Goal: Navigation & Orientation: Find specific page/section

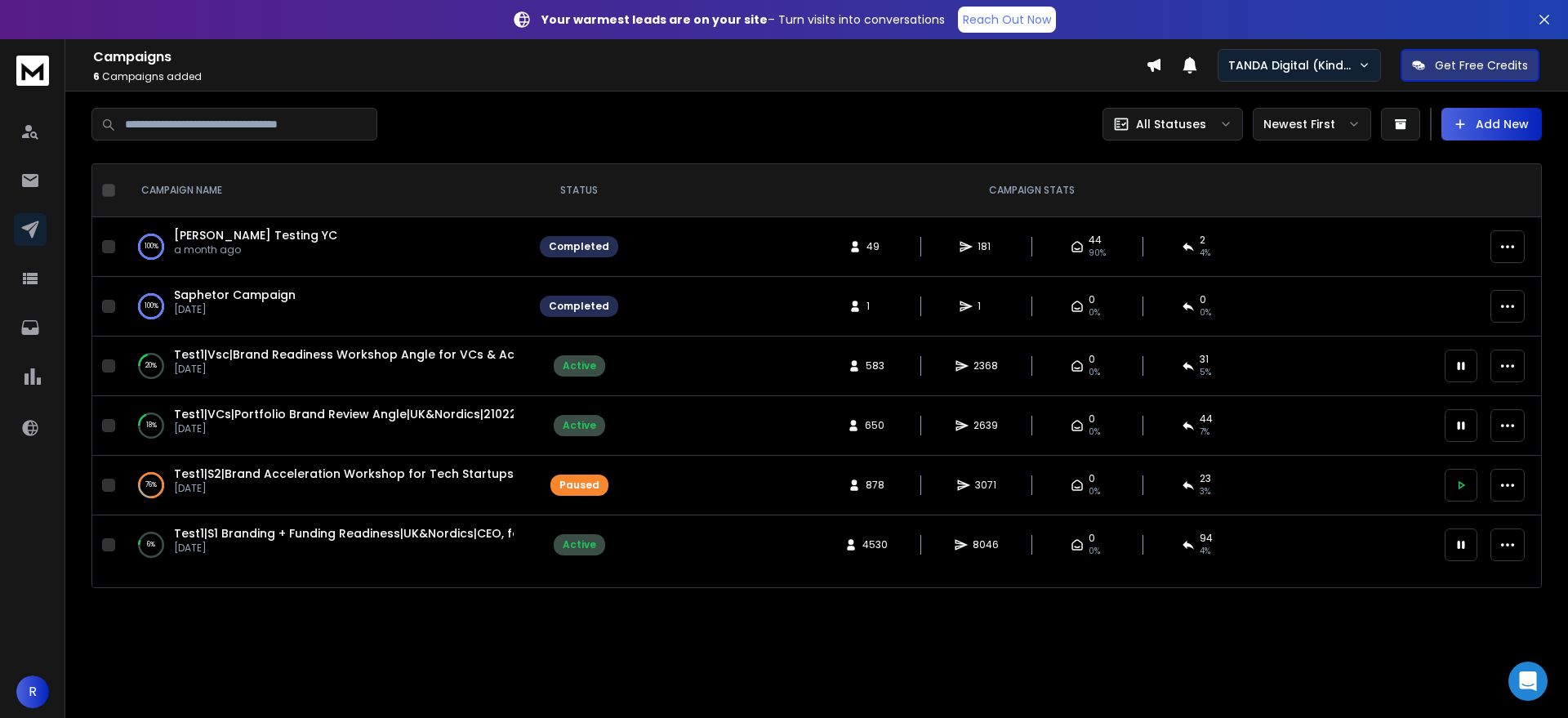
click at [1308, 62] on p "TANDA Digital (Kind Studio)" at bounding box center [1293, 65] width 129 height 16
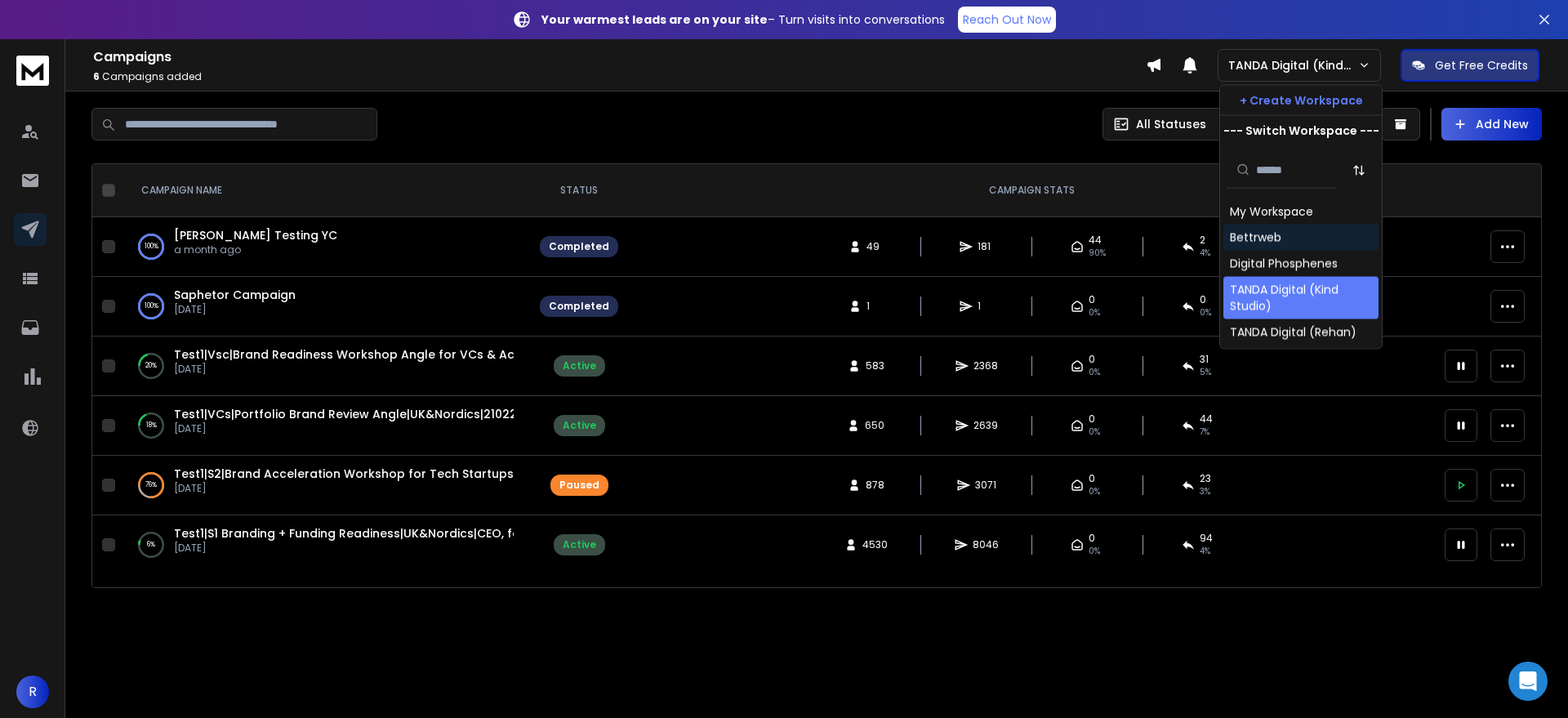
click at [1285, 239] on div "Bettrweb" at bounding box center [1300, 237] width 155 height 26
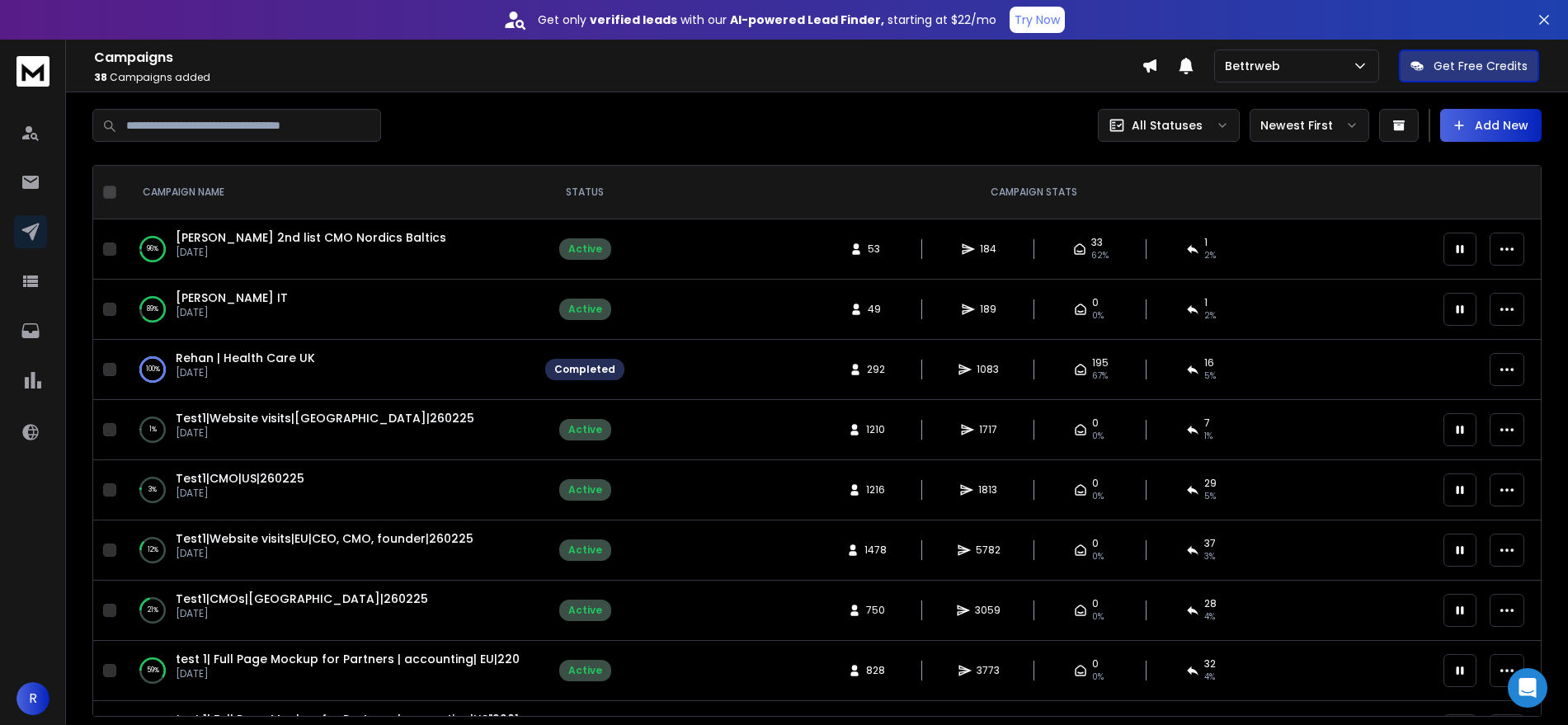
click at [25, 553] on div "R" at bounding box center [33, 385] width 66 height 692
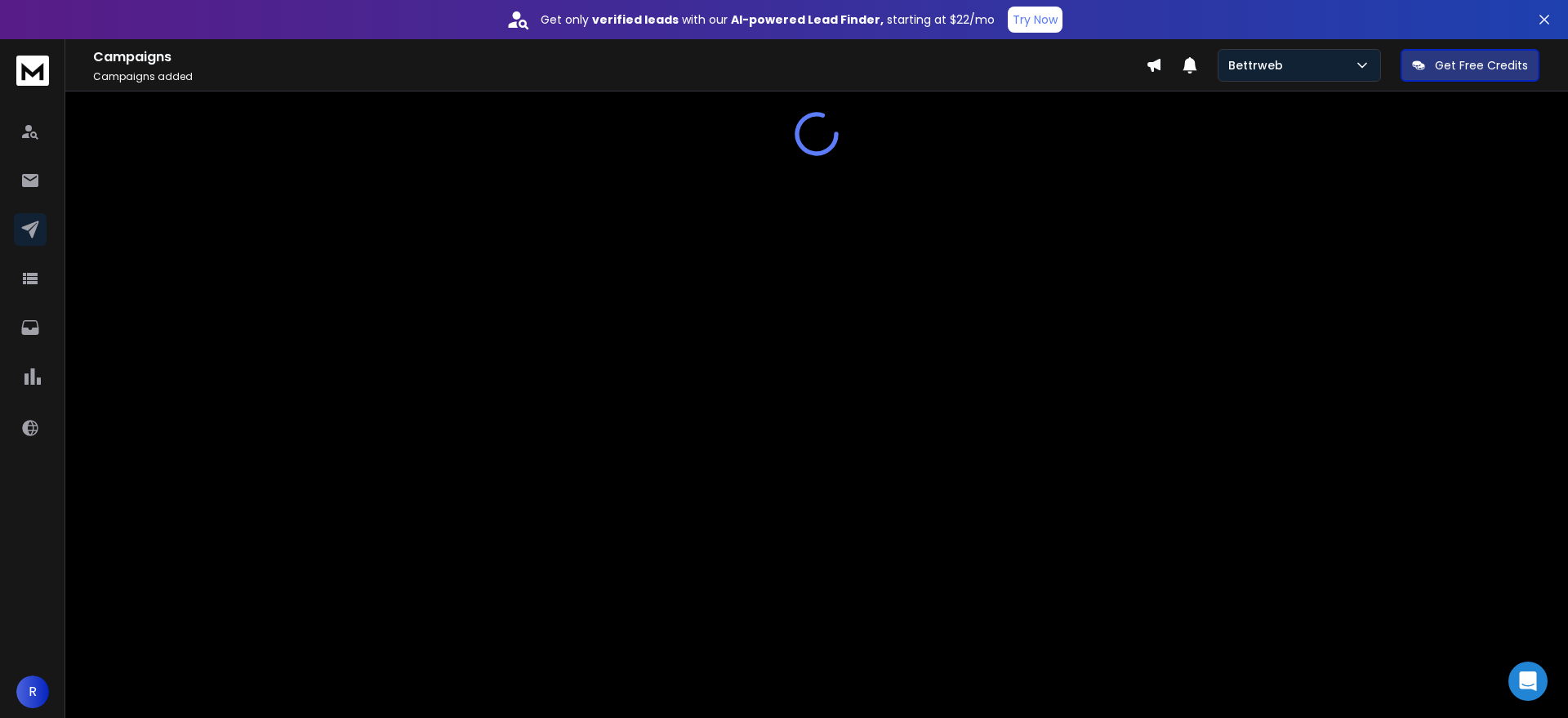
click at [1293, 59] on div "Bettrweb" at bounding box center [1299, 65] width 142 height 16
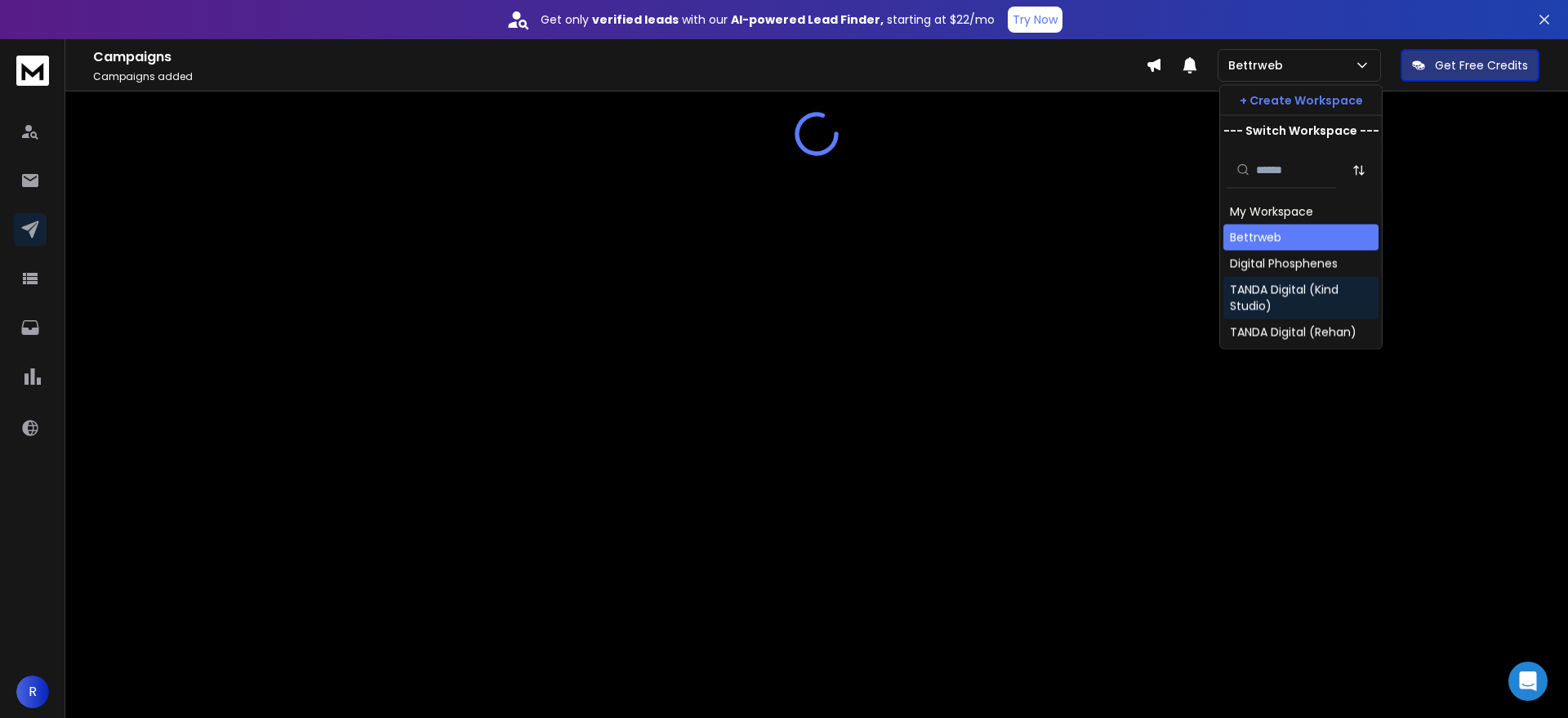
click at [1288, 296] on div "TANDA Digital (Kind Studio)" at bounding box center [1300, 298] width 142 height 33
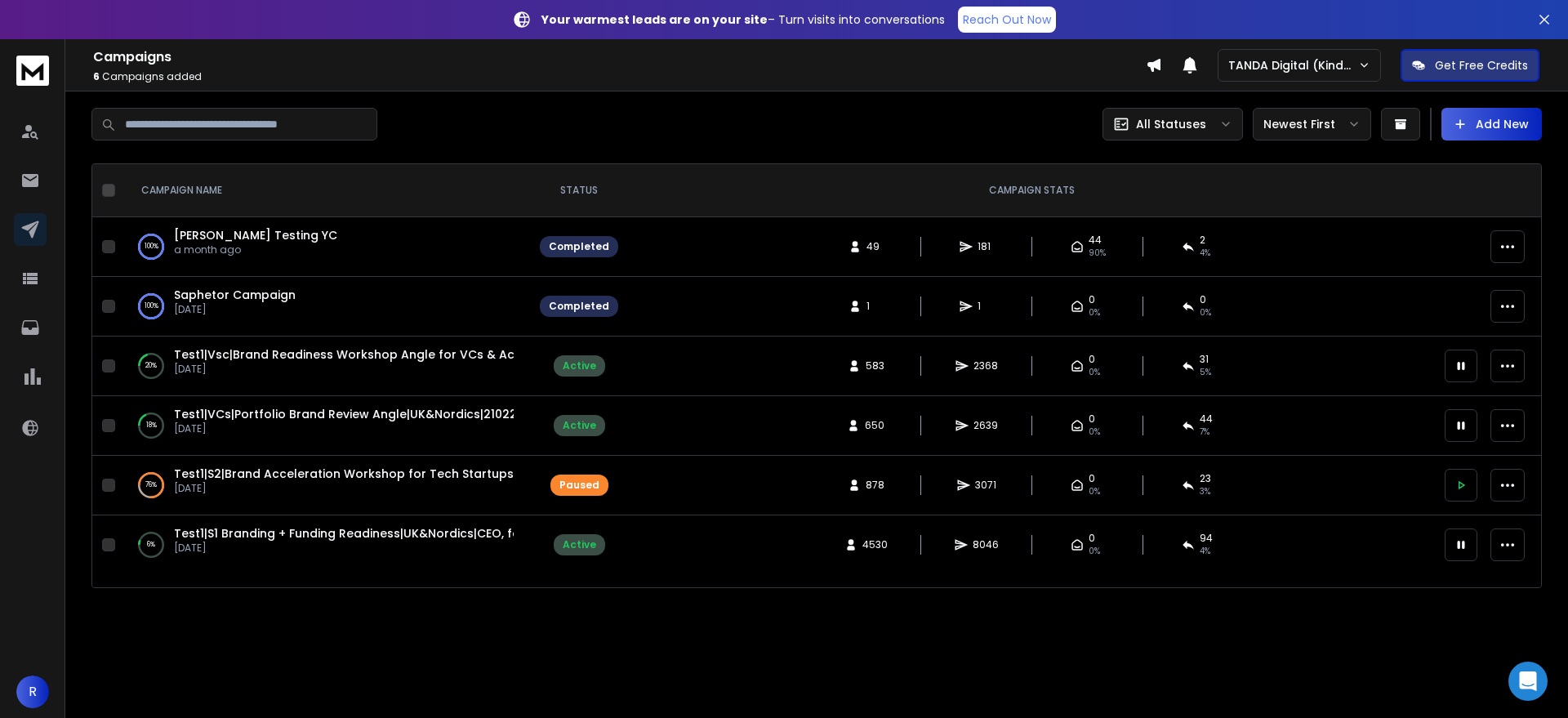
click at [153, 634] on div "Your warmest leads are on your site – Turn visits into conversations Reach Out …" at bounding box center [784, 359] width 1568 height 718
click at [1304, 55] on button "TANDA Digital (Kind Studio)" at bounding box center [1299, 65] width 163 height 33
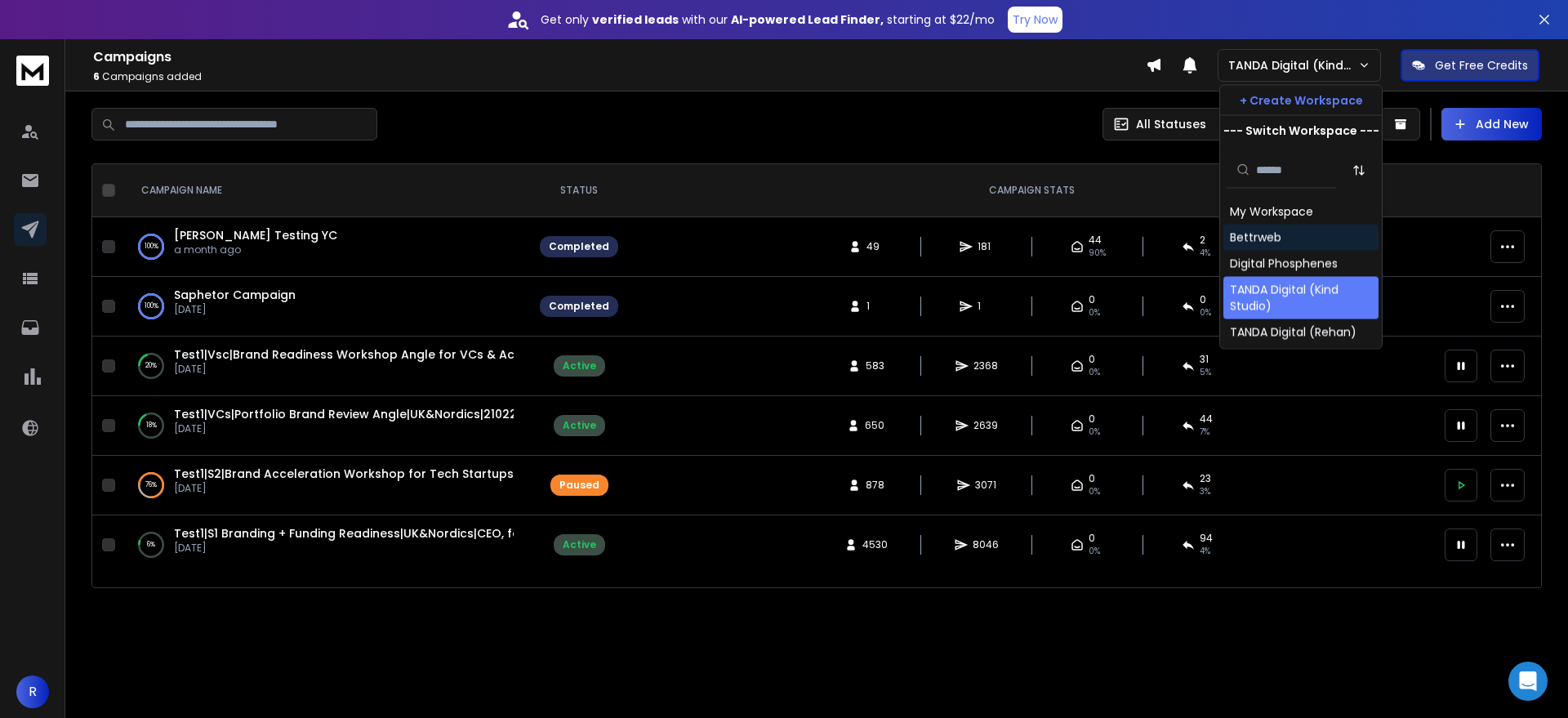
click at [1292, 230] on div "Bettrweb" at bounding box center [1300, 237] width 155 height 26
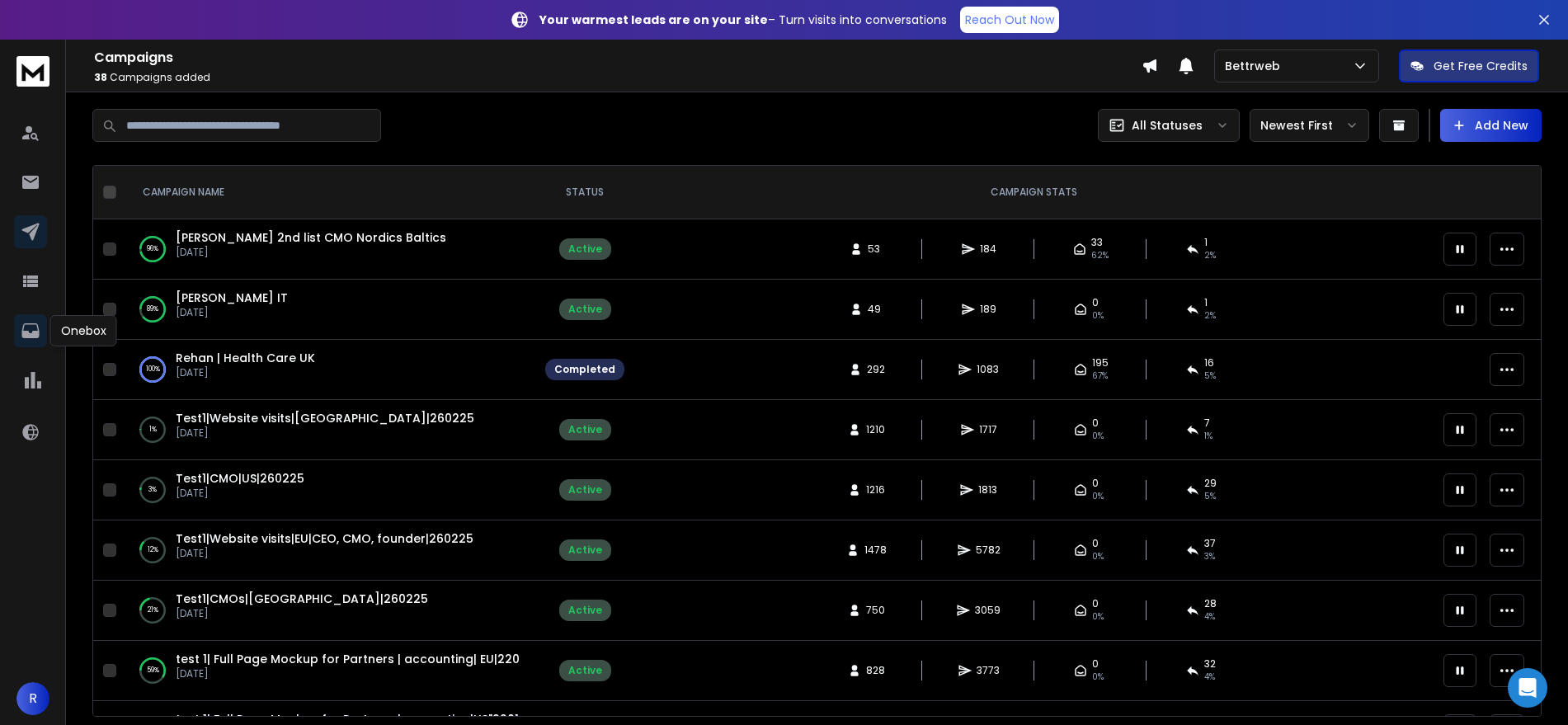
click at [30, 330] on icon at bounding box center [30, 330] width 20 height 20
